Goal: Task Accomplishment & Management: Use online tool/utility

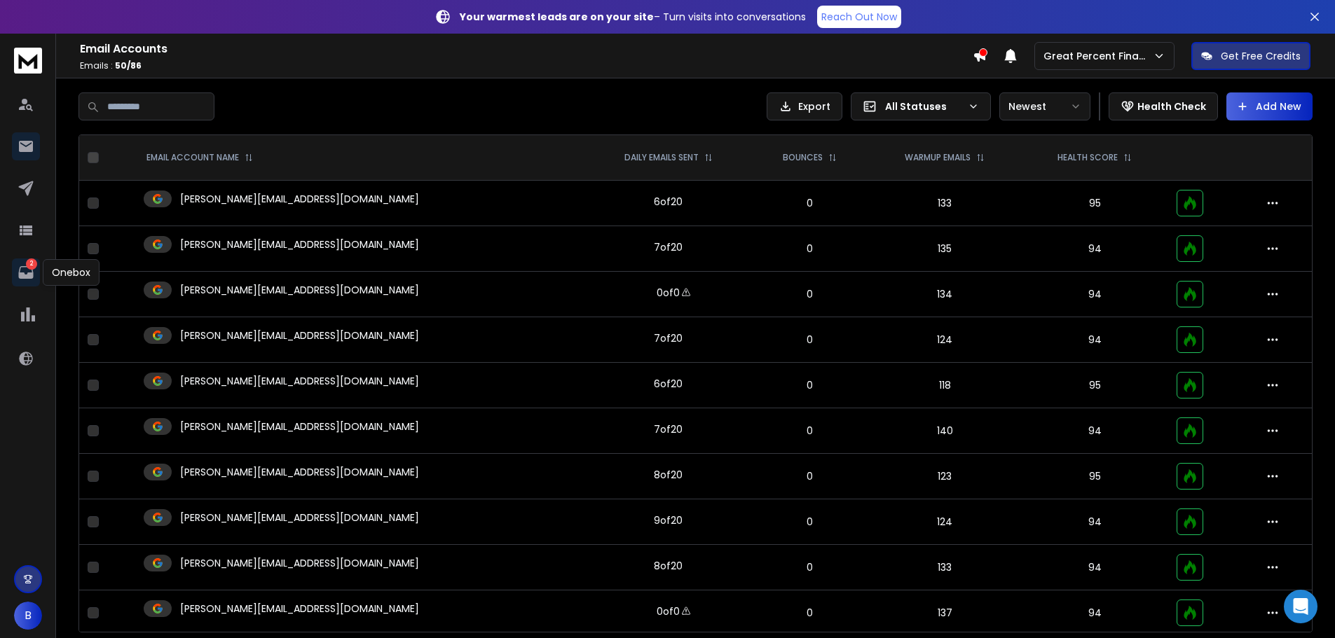
click at [18, 270] on icon at bounding box center [26, 272] width 17 height 17
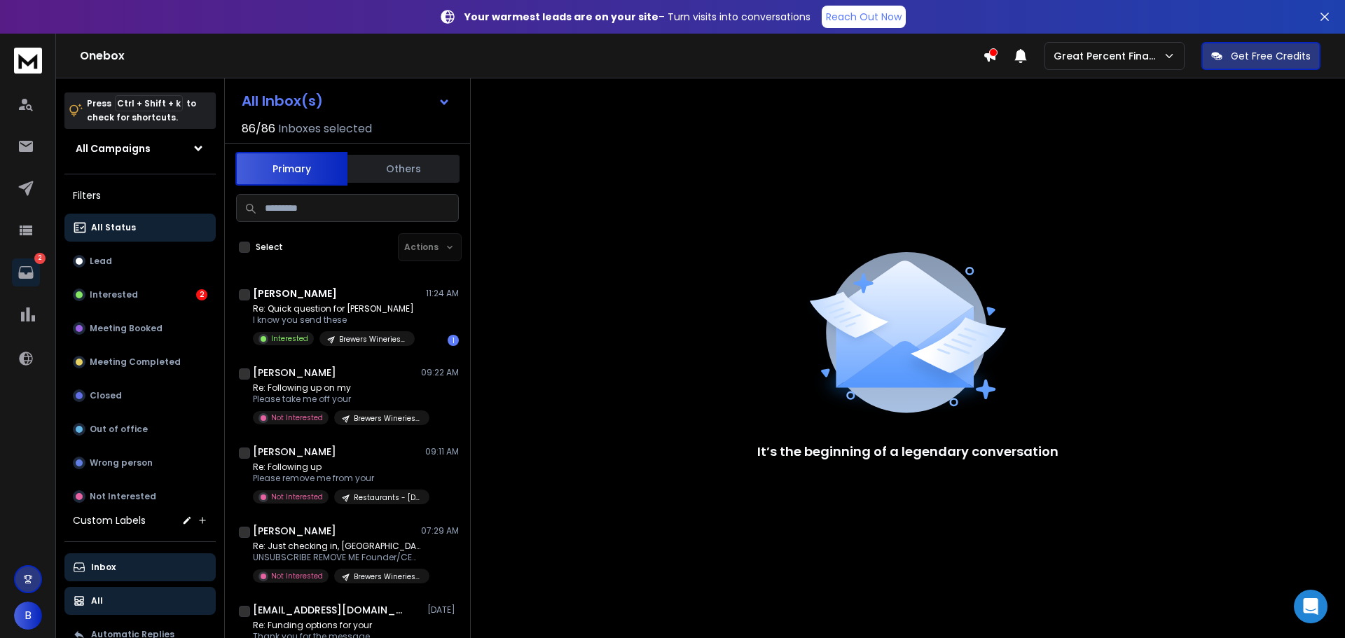
click at [97, 600] on p "All" at bounding box center [97, 601] width 12 height 11
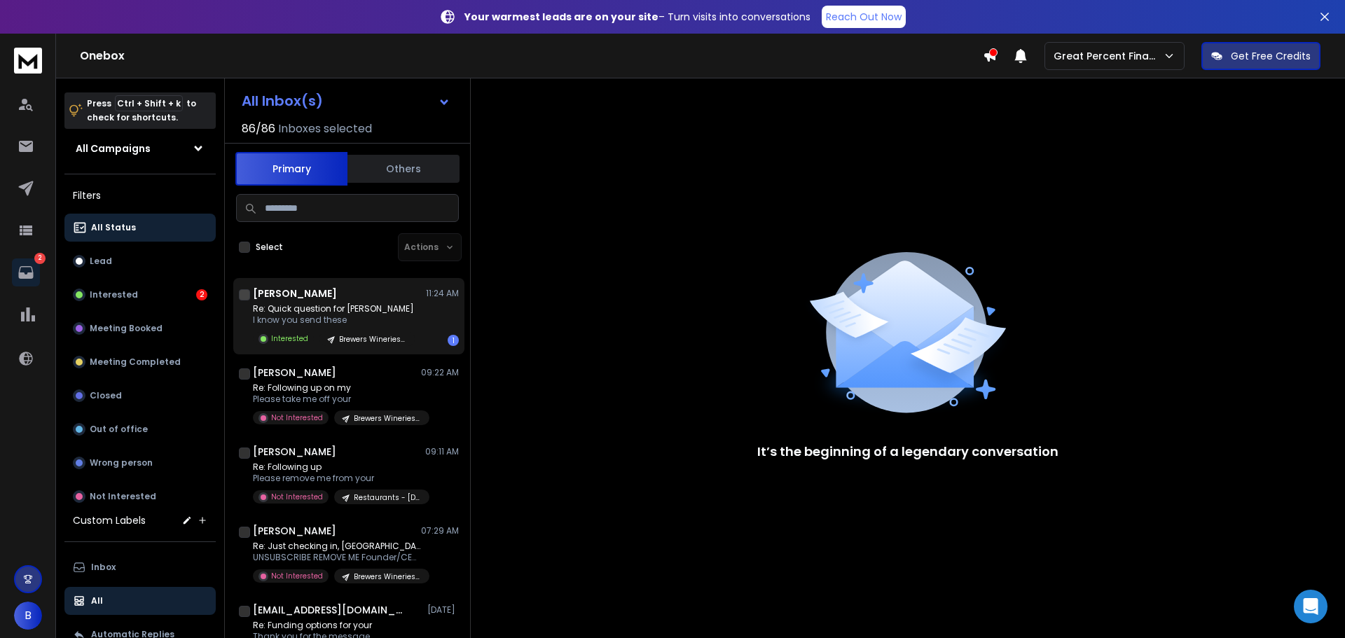
click at [325, 311] on p "Re: Quick question for [PERSON_NAME]" at bounding box center [334, 308] width 162 height 11
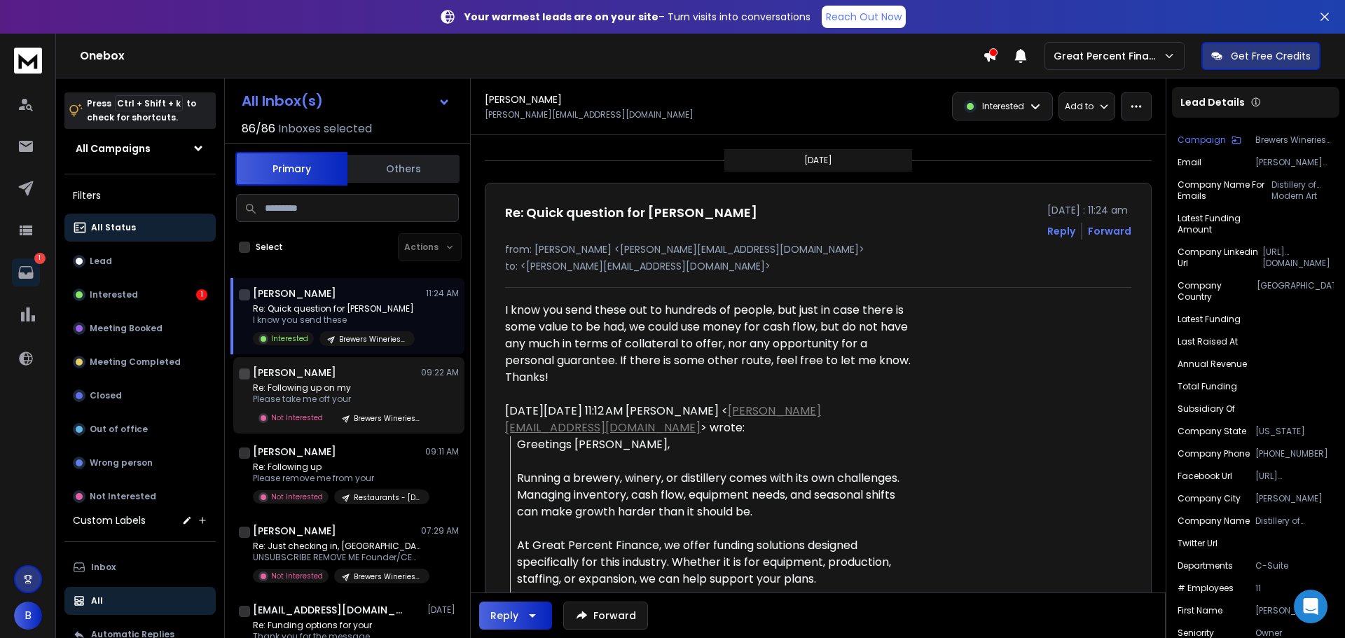
click at [343, 387] on p "Re: Following up on my" at bounding box center [337, 388] width 168 height 11
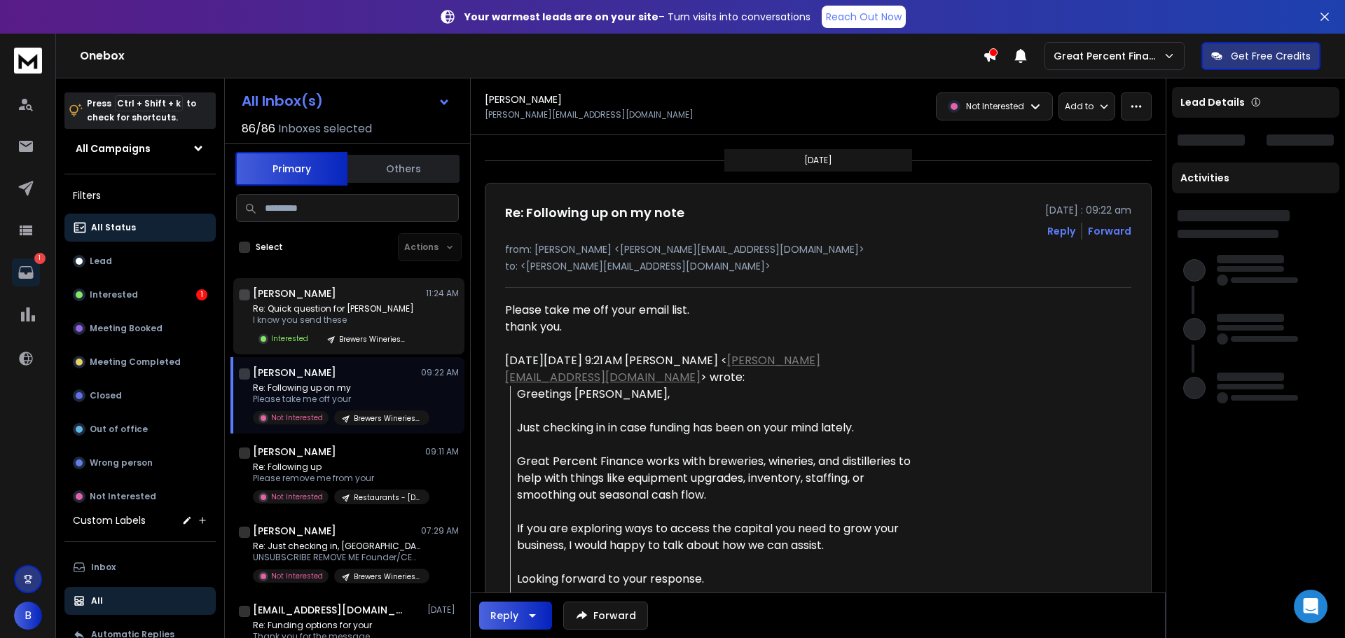
click at [369, 306] on p "Re: Quick question for [PERSON_NAME]" at bounding box center [334, 308] width 162 height 11
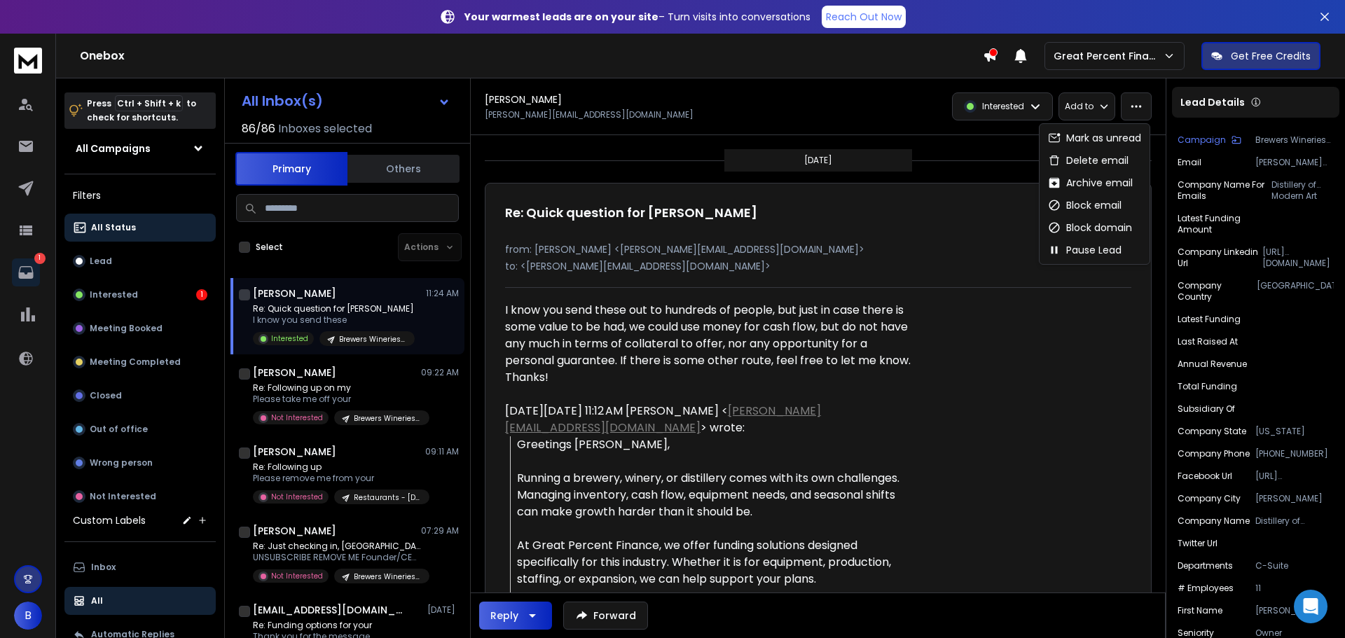
click at [1139, 104] on icon "button" at bounding box center [1136, 106] width 13 height 13
click at [1083, 134] on div "Mark as unread" at bounding box center [1094, 138] width 93 height 14
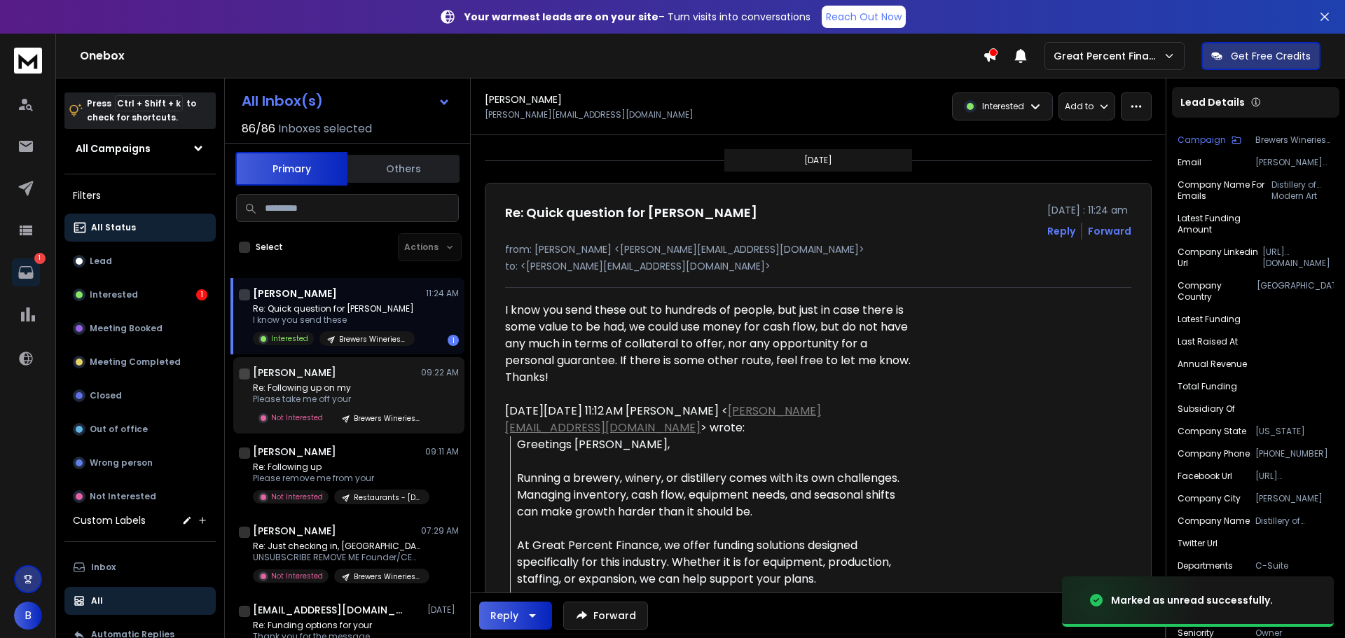
click at [338, 390] on p "Re: Following up on my" at bounding box center [337, 388] width 168 height 11
